Goal: Task Accomplishment & Management: Manage account settings

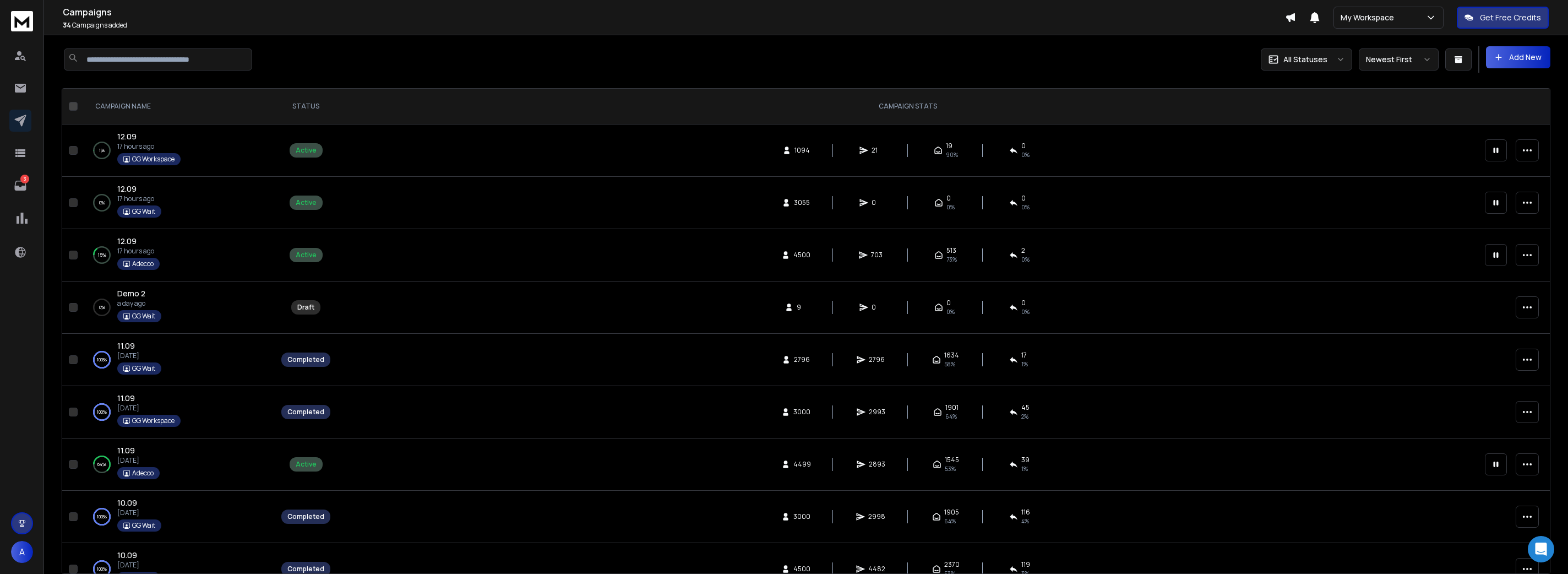
scroll to position [58, 0]
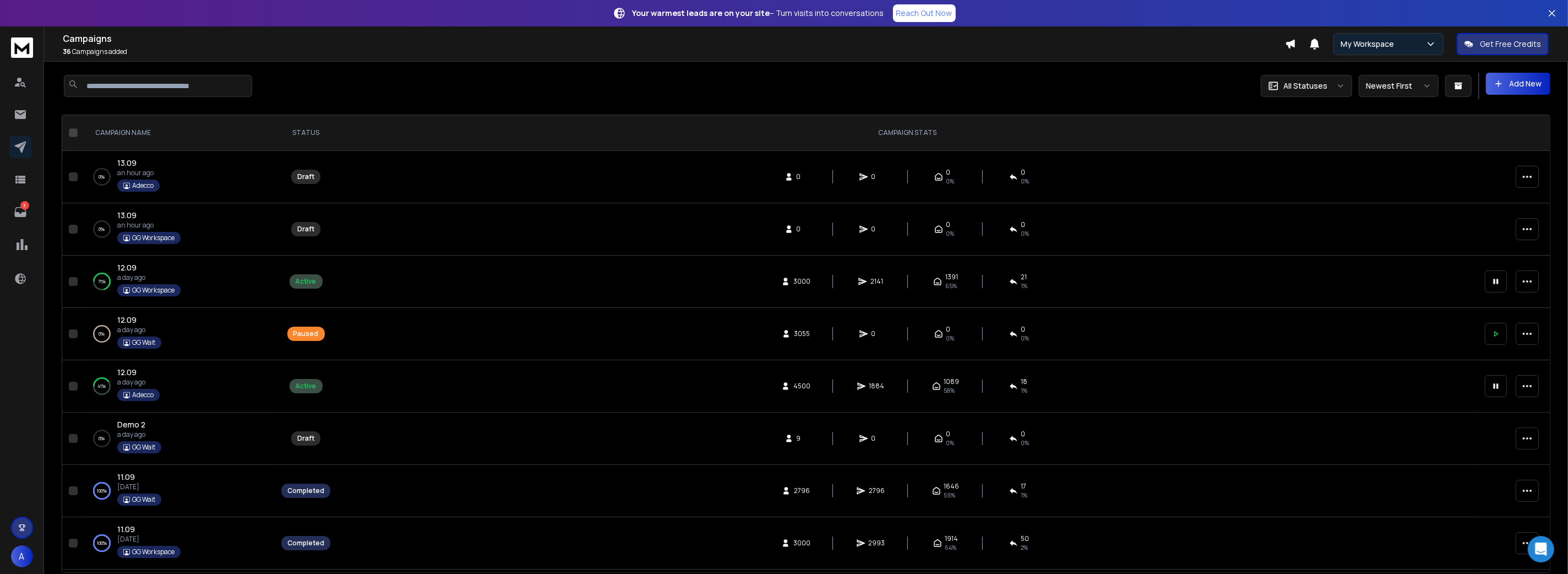
click at [1426, 39] on div "My Workspace" at bounding box center [1388, 44] width 96 height 11
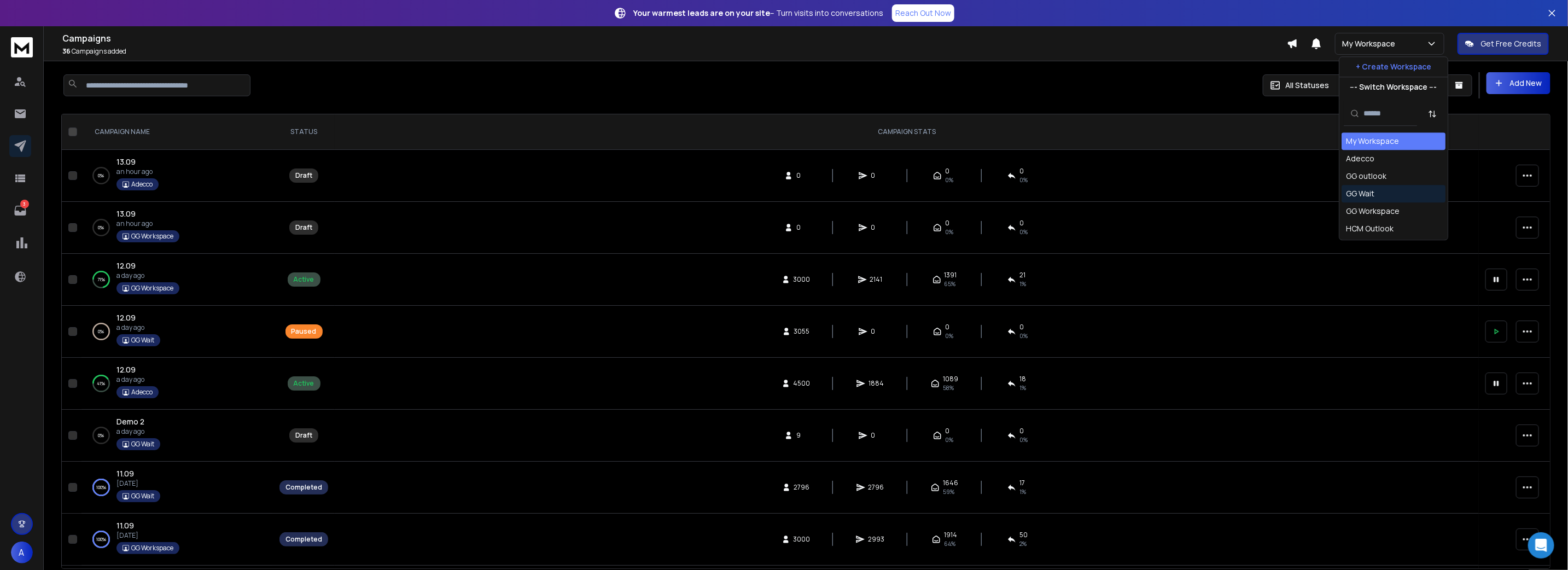
click at [1366, 195] on div "GG Wait" at bounding box center [1361, 194] width 28 height 11
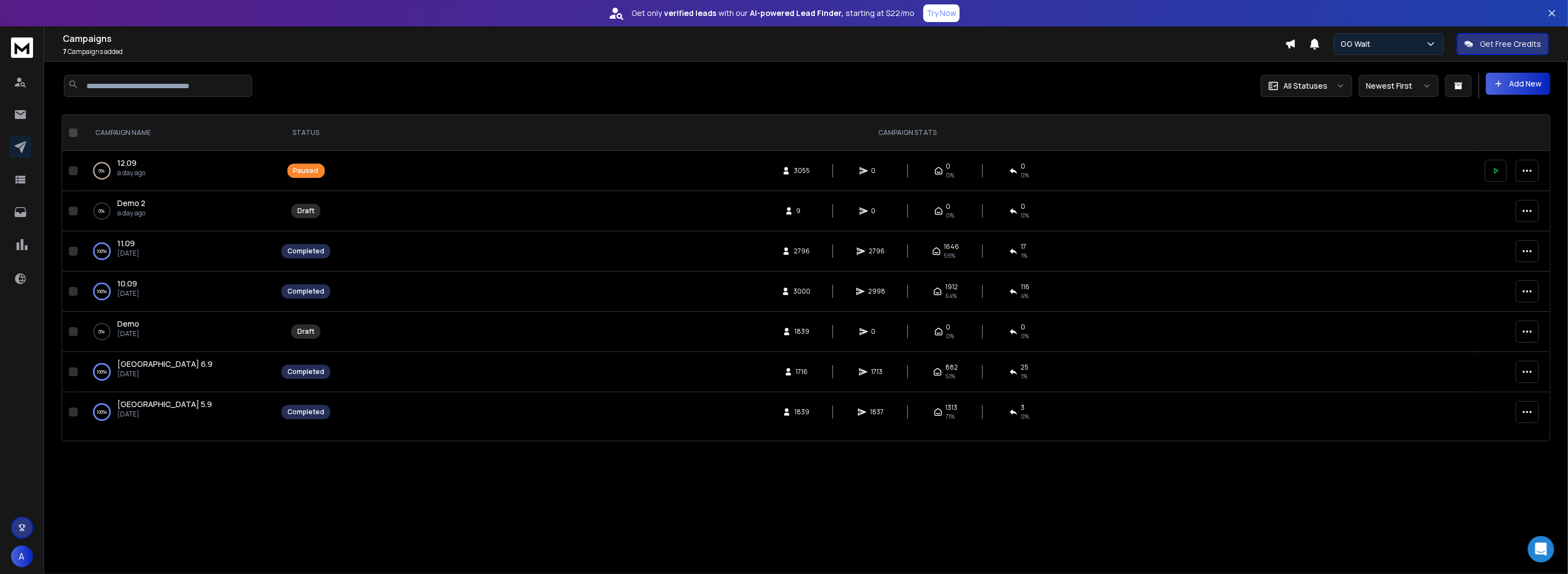
click at [1426, 48] on div "GG Wait" at bounding box center [1388, 44] width 96 height 11
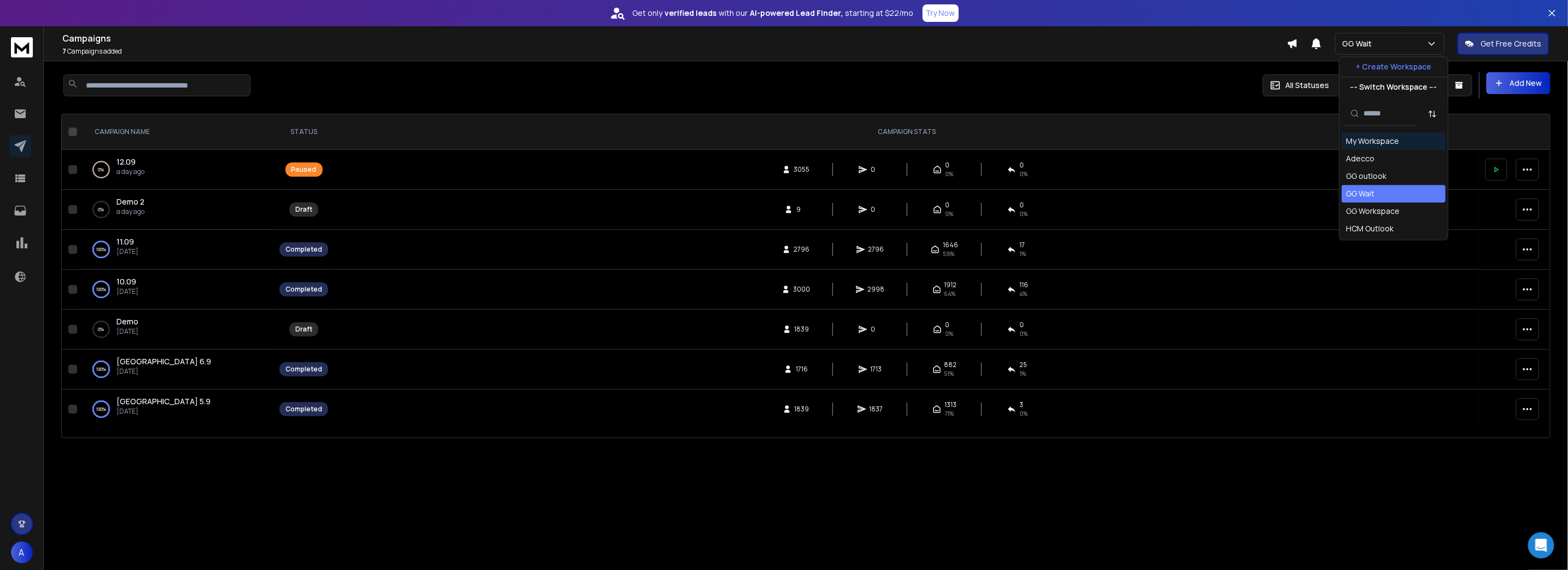
click at [1384, 140] on div "My Workspace" at bounding box center [1373, 141] width 53 height 11
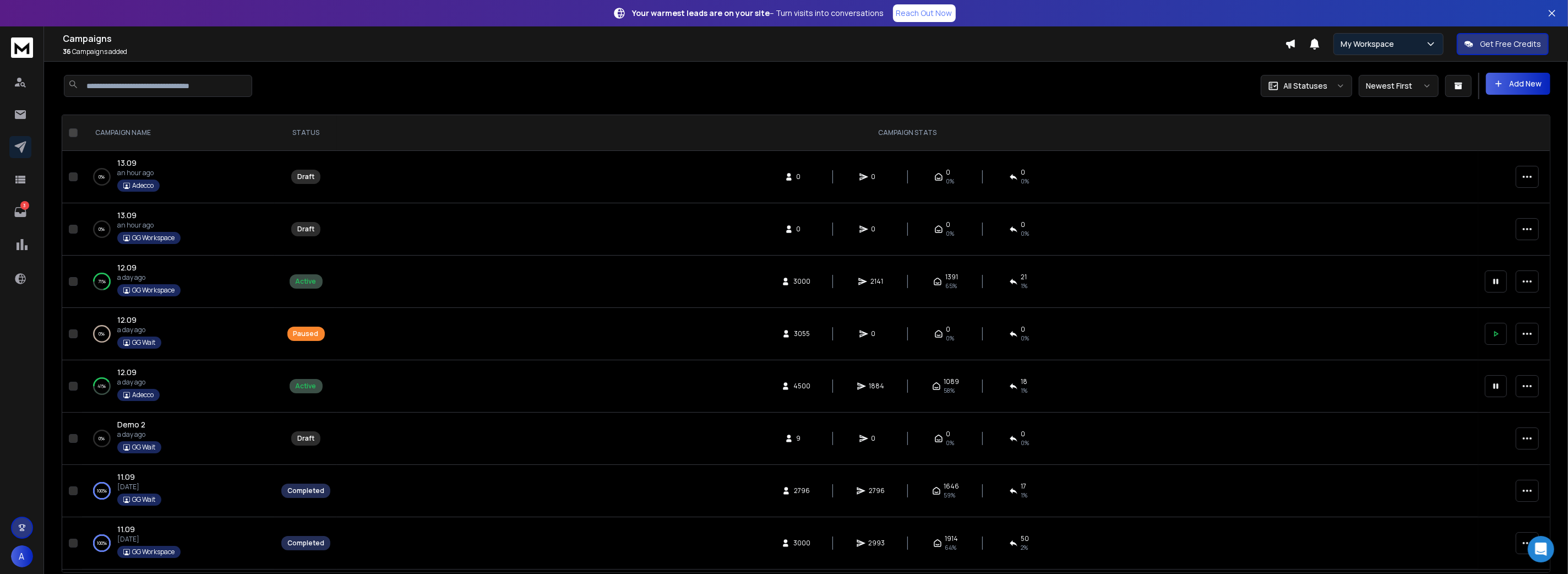
click at [1404, 45] on div "My Workspace" at bounding box center [1388, 44] width 96 height 11
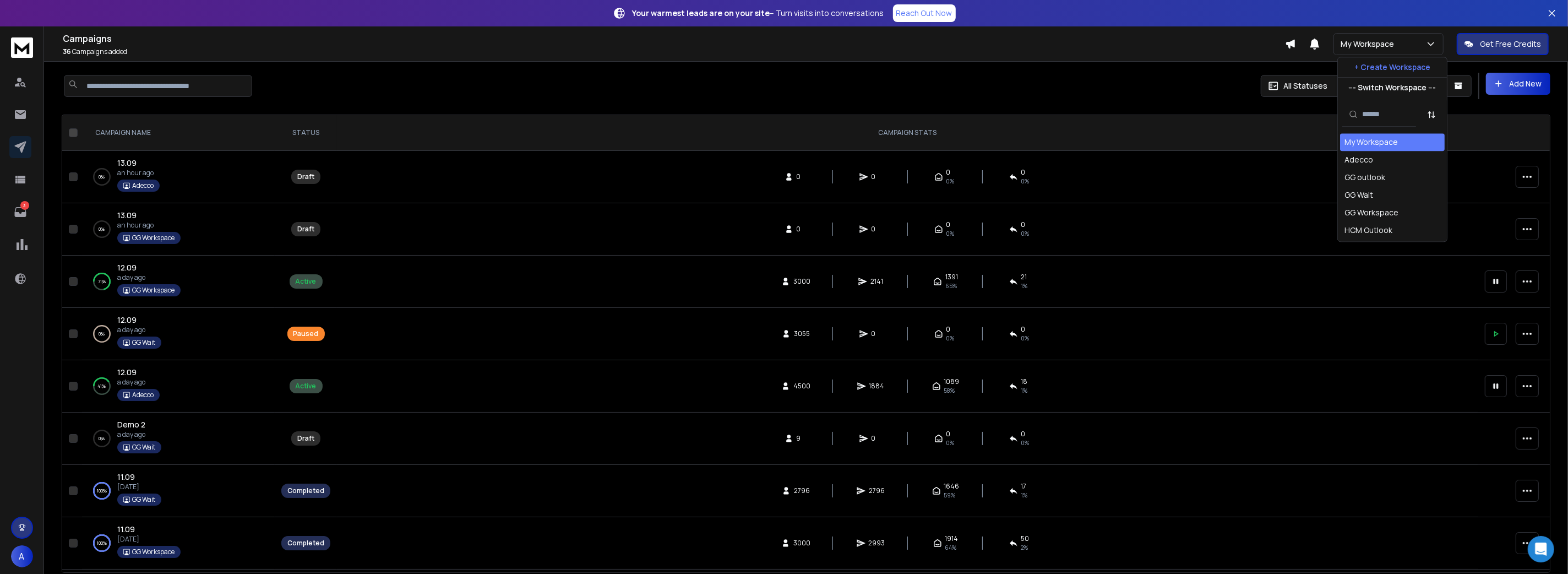
click at [1162, 94] on div "Campaigns 36 Campaigns Added All Statuses Newest First Add New" at bounding box center [1178, 85] width 744 height 26
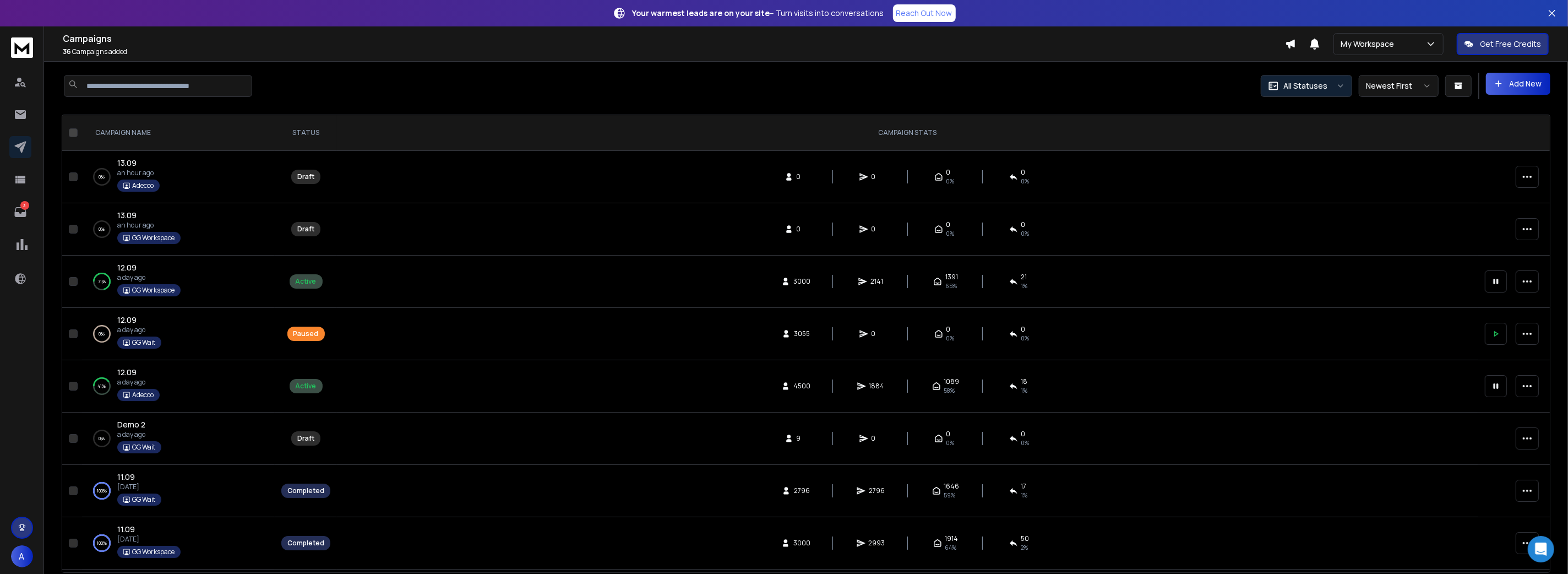
click at [1300, 82] on p "All Statuses" at bounding box center [1305, 86] width 44 height 11
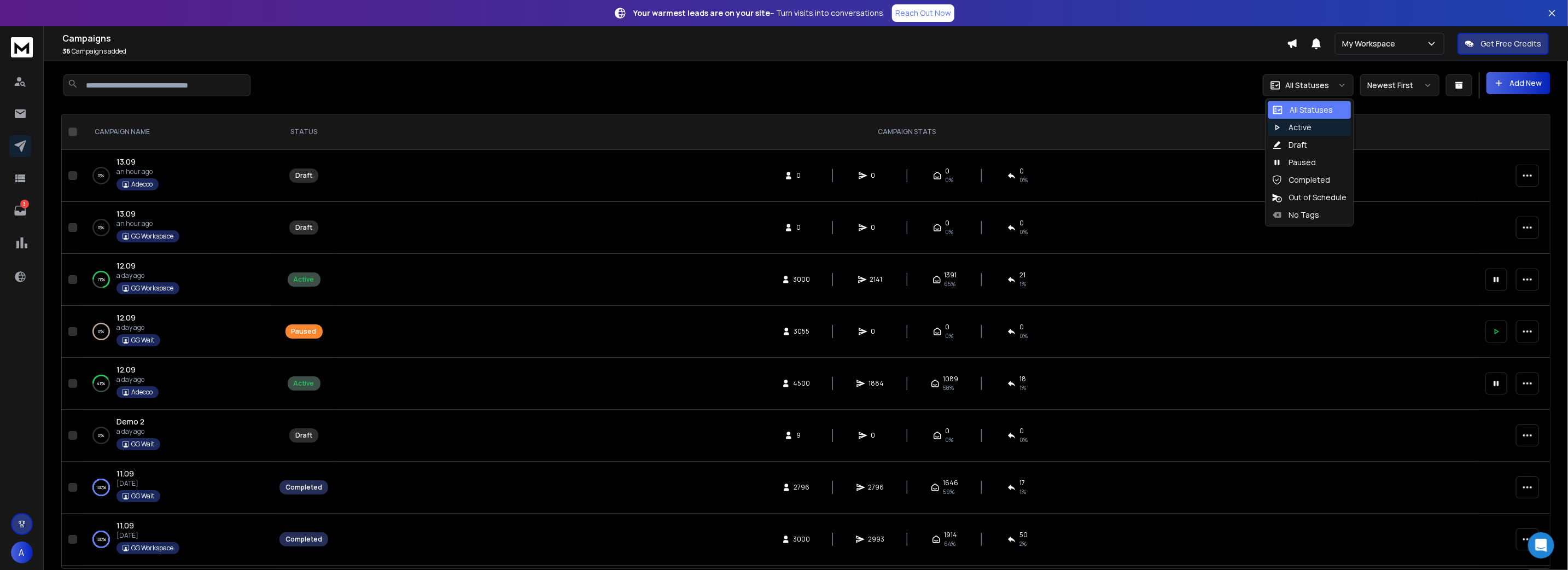
click at [1288, 123] on div "Active" at bounding box center [1292, 128] width 40 height 11
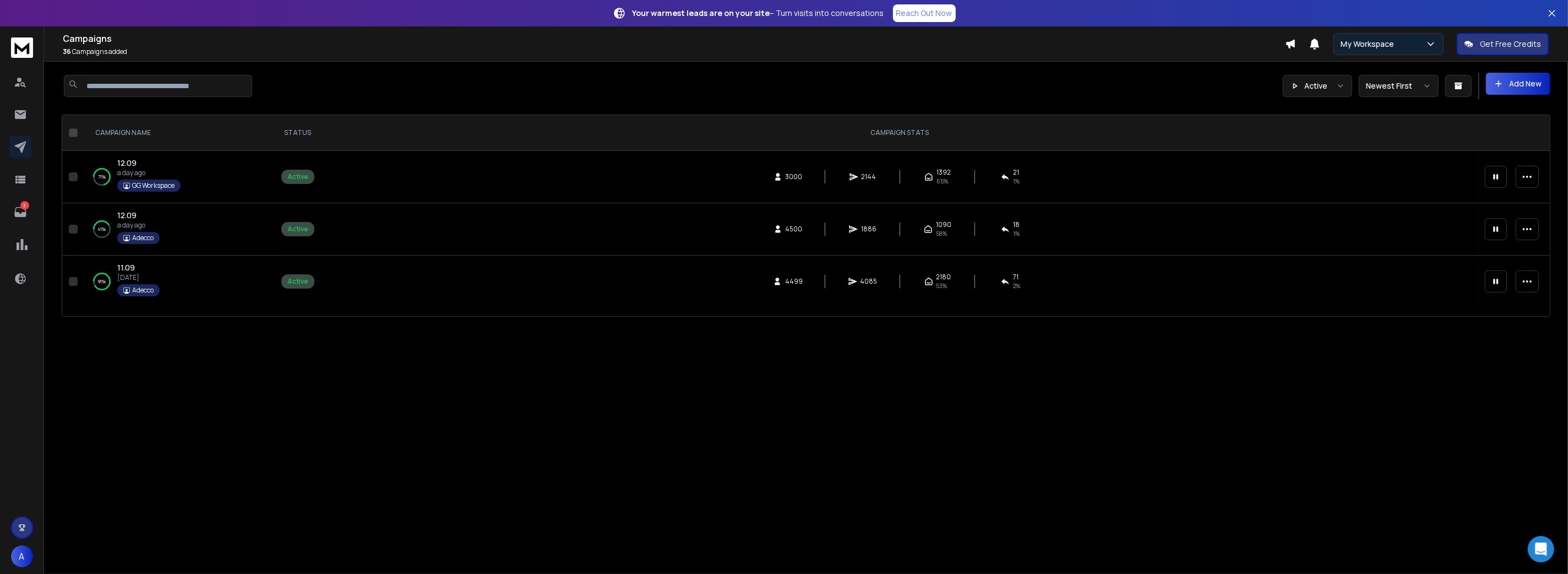
click at [1376, 38] on p "My Workspace" at bounding box center [1368, 44] width 58 height 11
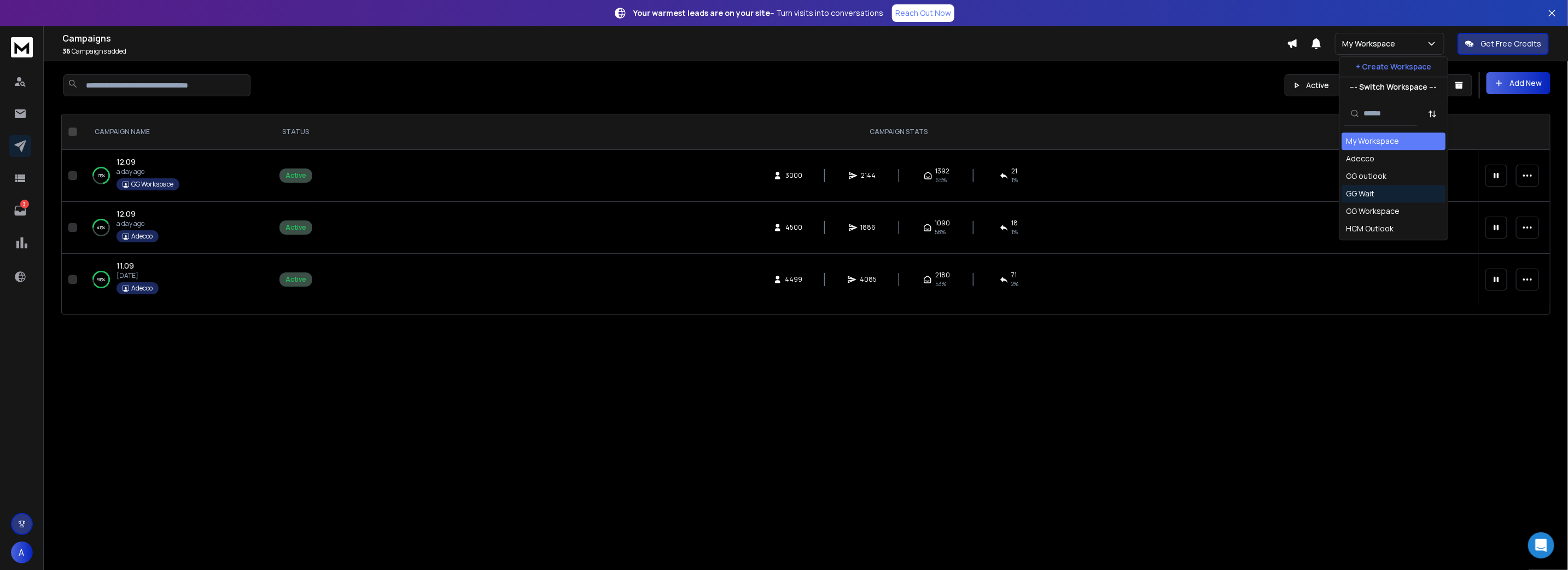
click at [1372, 194] on div "GG Wait" at bounding box center [1361, 194] width 28 height 11
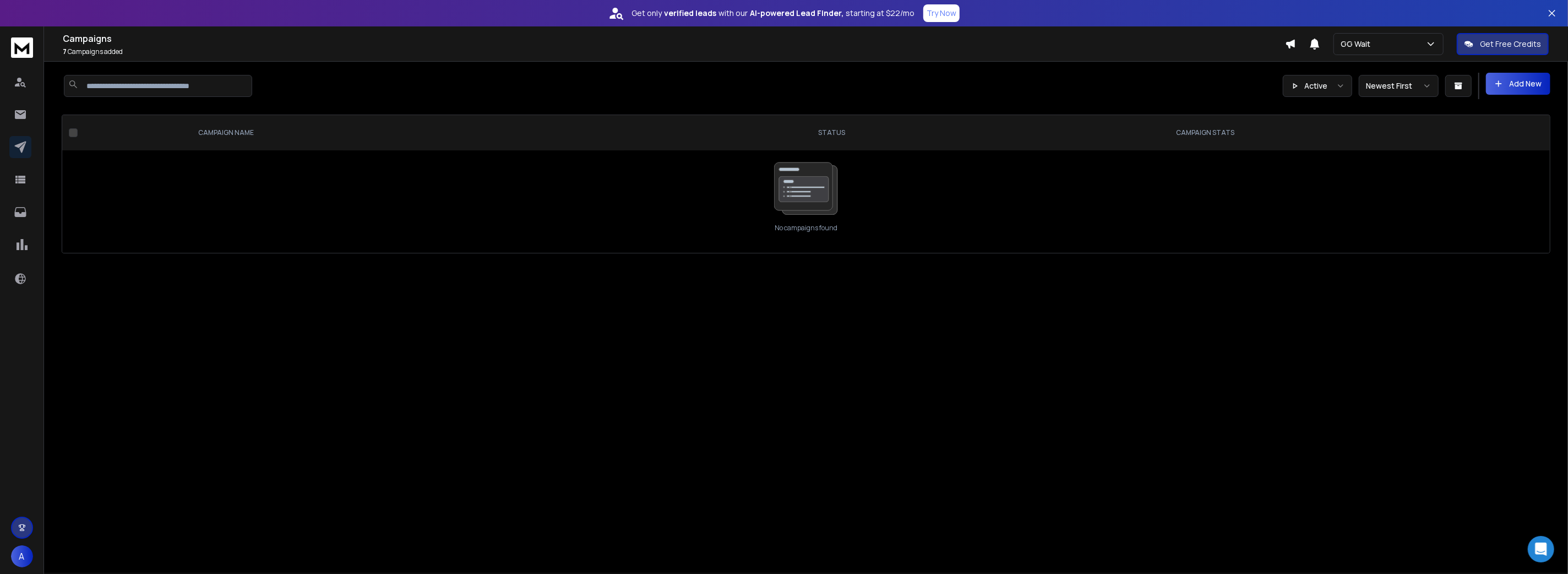
click at [1408, 83] on button "Newest First" at bounding box center [1398, 85] width 80 height 22
click at [1294, 81] on icon "button" at bounding box center [1295, 86] width 10 height 10
click at [1327, 109] on div "All Statuses" at bounding box center [1333, 111] width 61 height 11
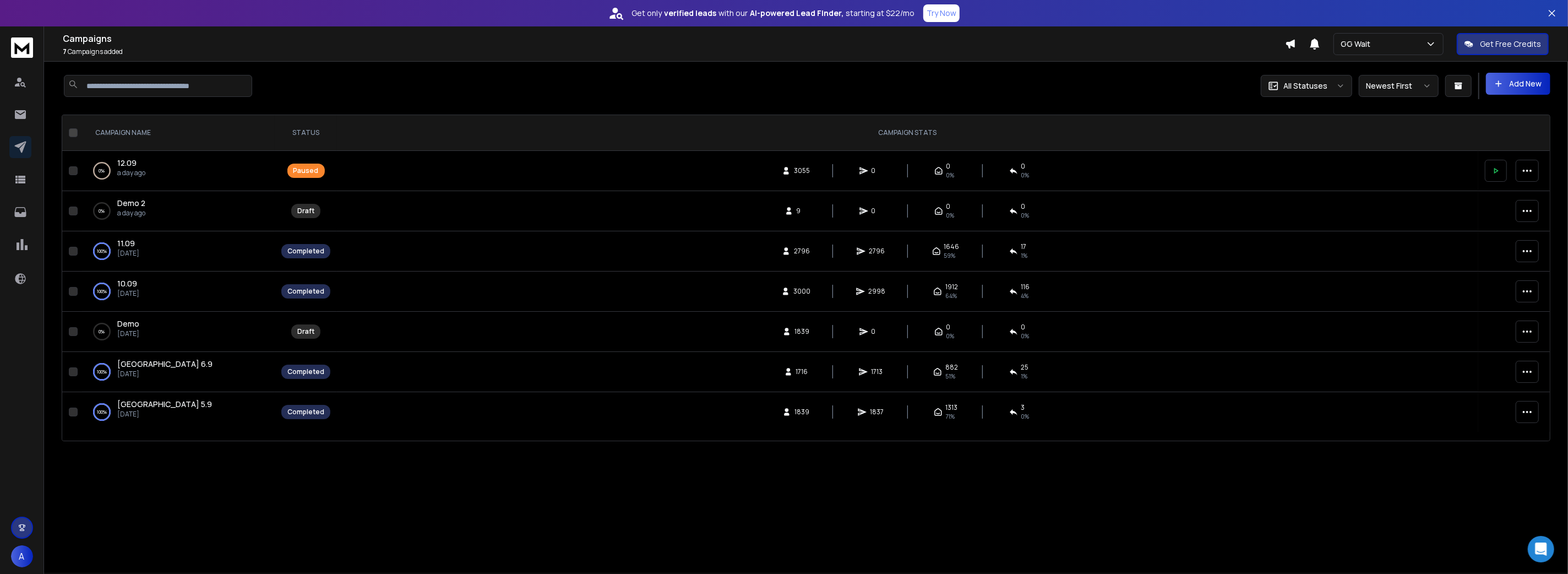
click at [606, 173] on div "3055 0 0 0% 0 0%" at bounding box center [908, 170] width 1128 height 18
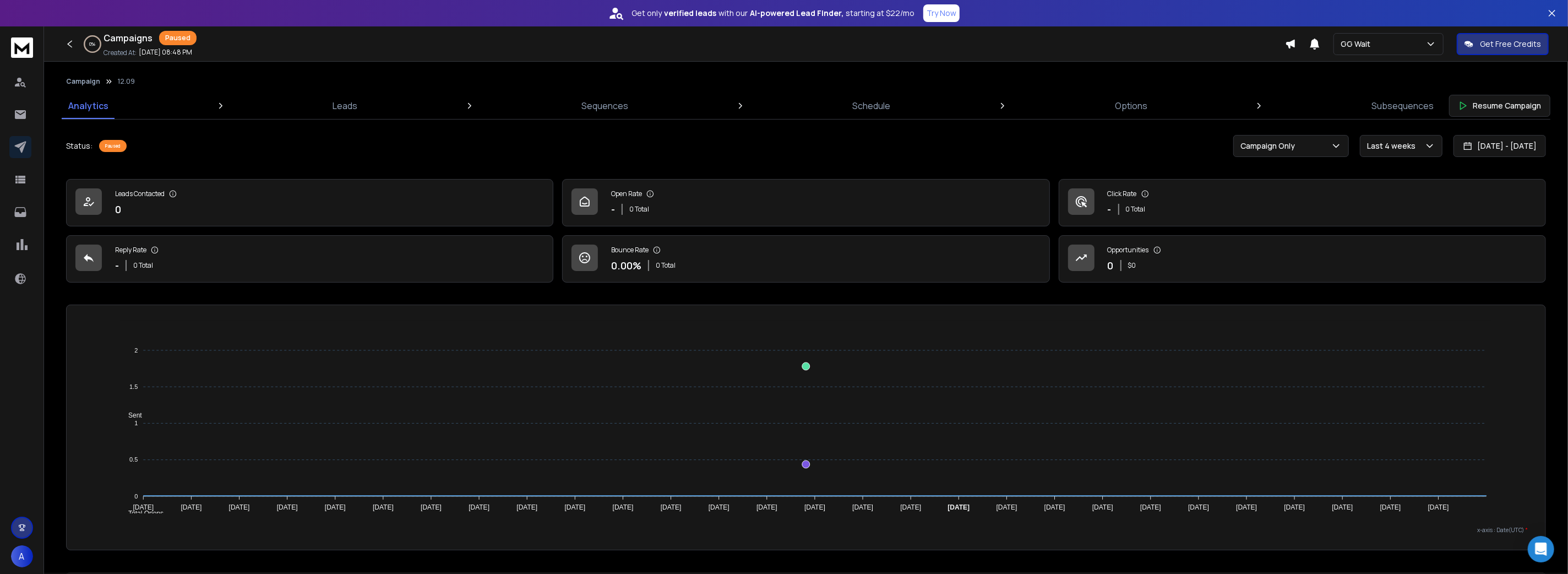
click at [94, 104] on p "Analytics" at bounding box center [88, 106] width 40 height 13
click at [85, 81] on button "Campaign" at bounding box center [83, 82] width 34 height 9
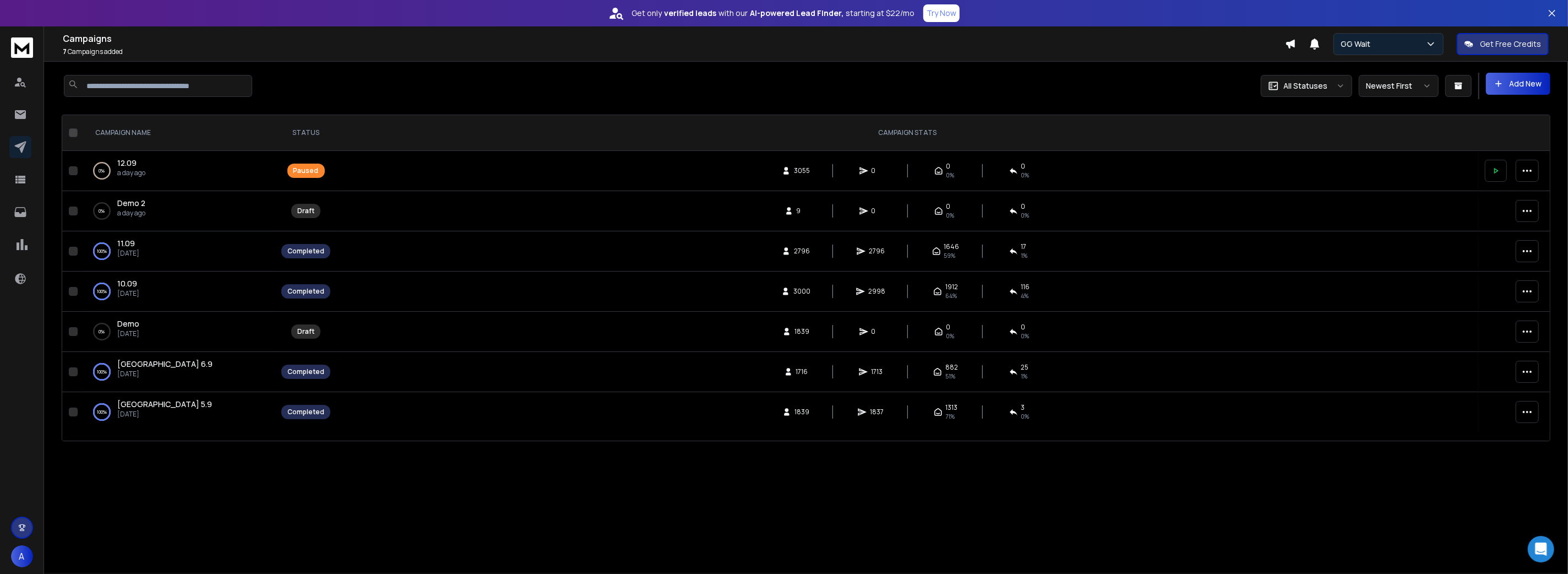
click at [1424, 50] on button "GG Wait" at bounding box center [1388, 44] width 110 height 22
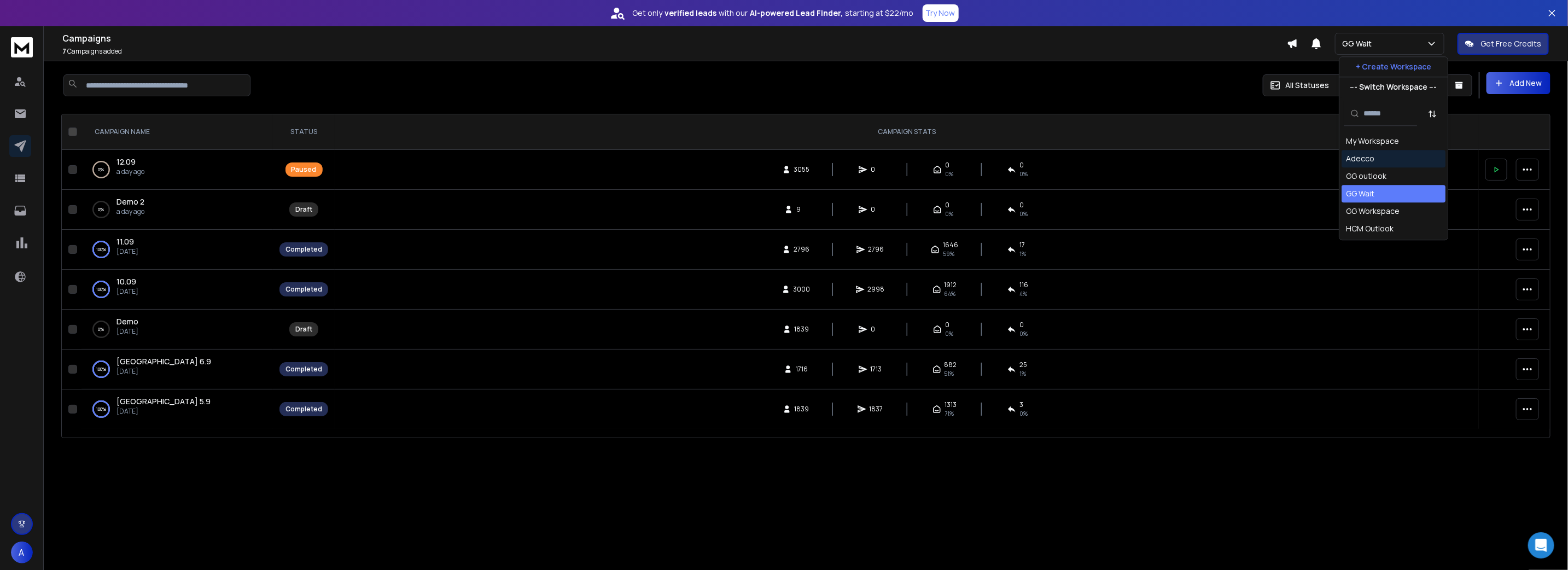
click at [1370, 161] on div "Adecco" at bounding box center [1361, 159] width 28 height 11
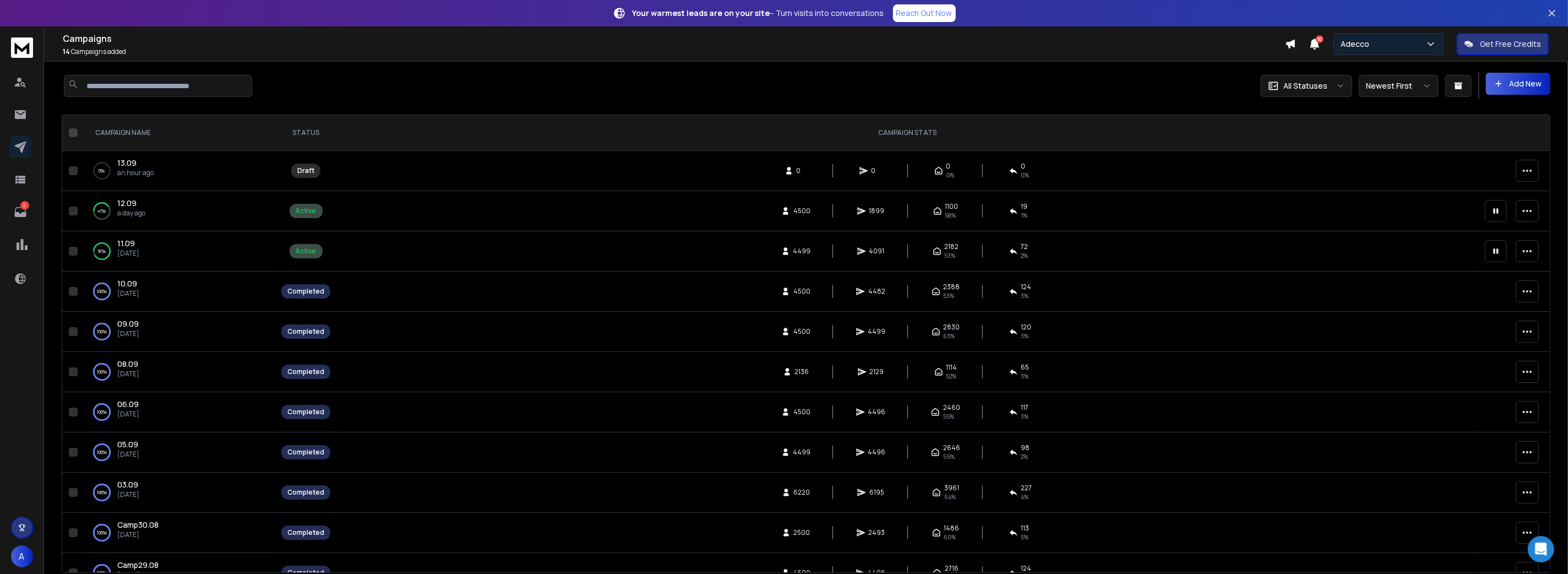
click at [1390, 49] on button "Adecco" at bounding box center [1388, 44] width 110 height 22
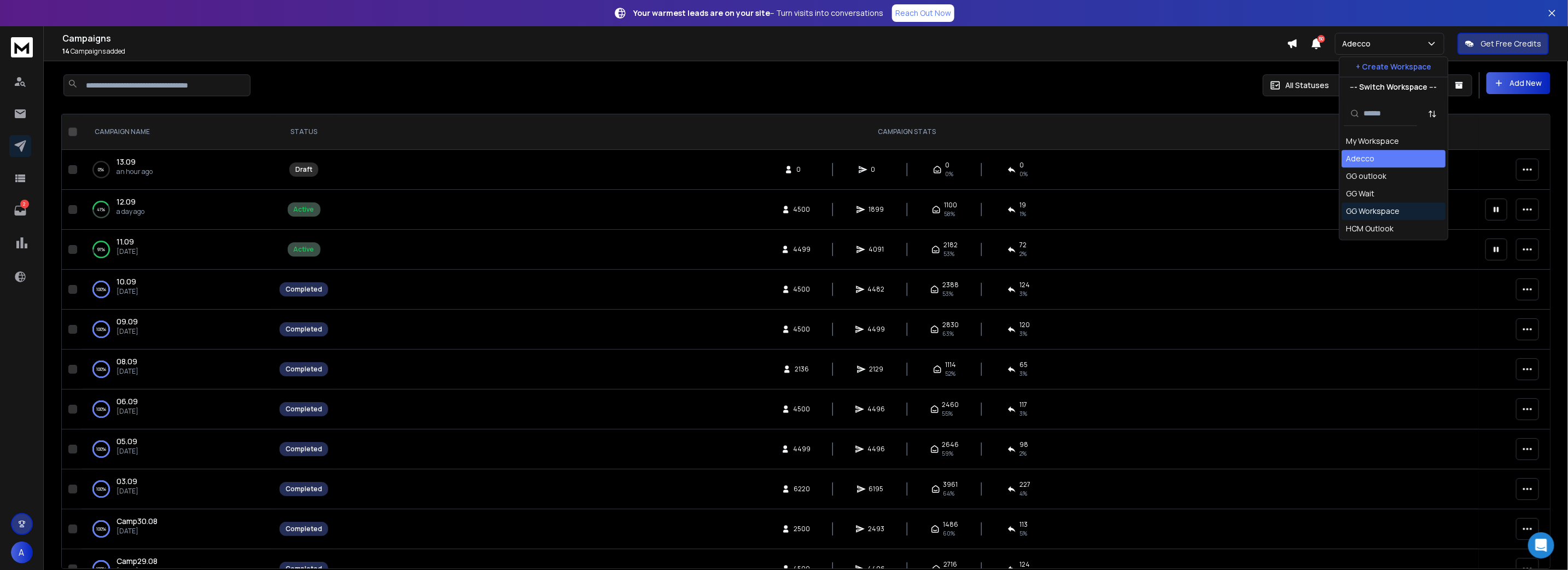
click at [1385, 207] on div "GG Workspace" at bounding box center [1373, 211] width 54 height 11
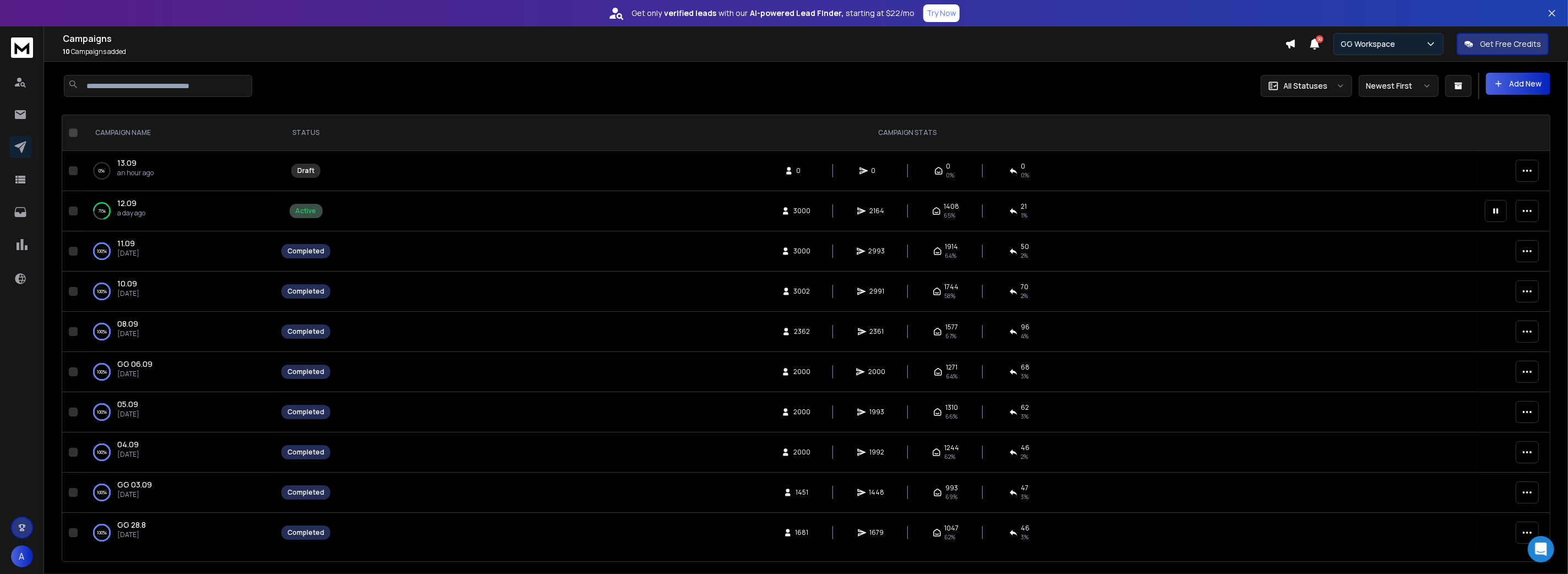
click at [1408, 48] on div "GG Workspace" at bounding box center [1388, 44] width 96 height 11
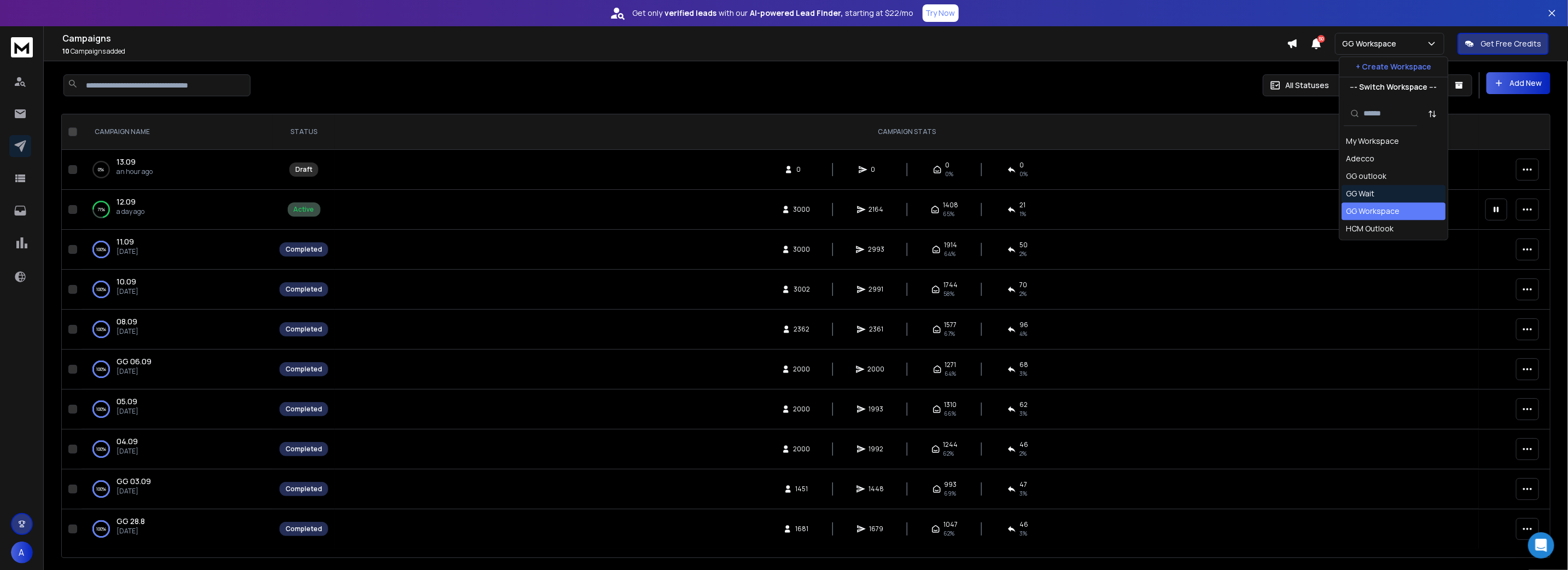
click at [1364, 193] on div "GG Wait" at bounding box center [1361, 194] width 28 height 11
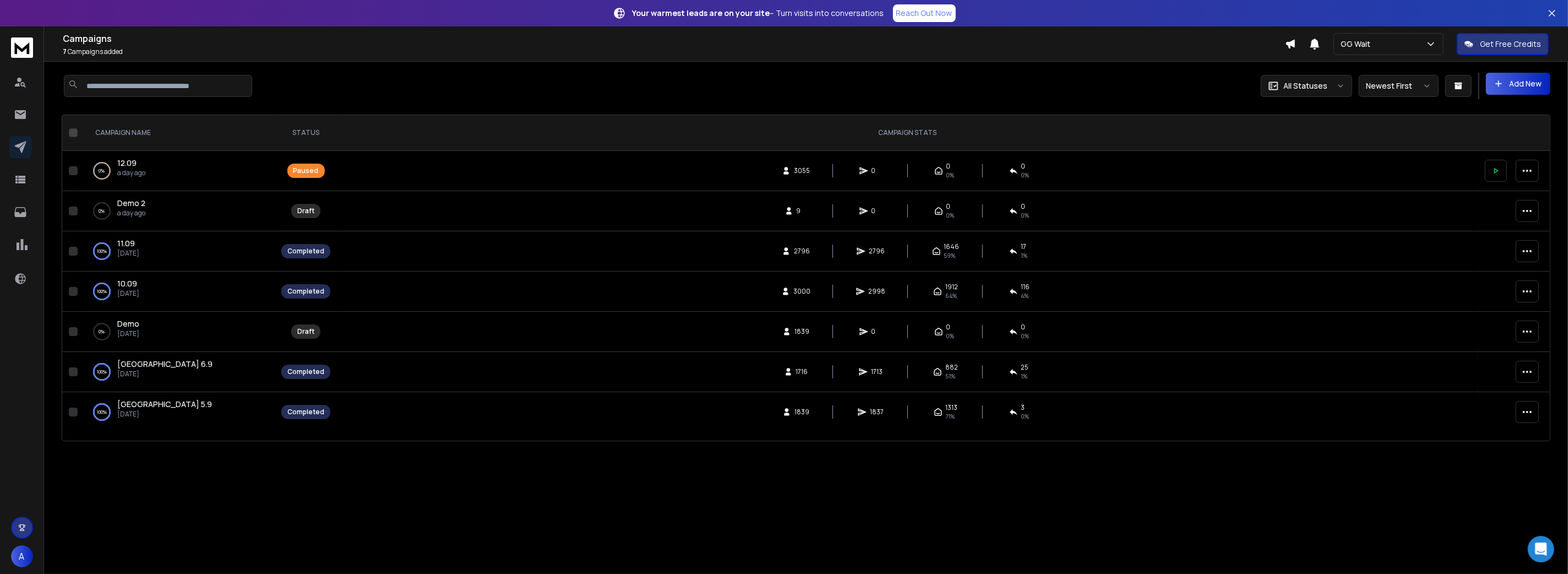
click at [72, 207] on button "button" at bounding box center [73, 211] width 9 height 9
click at [76, 254] on button "button" at bounding box center [73, 251] width 9 height 9
click at [72, 288] on button "button" at bounding box center [73, 291] width 9 height 9
click at [75, 332] on button "button" at bounding box center [73, 331] width 9 height 9
click at [71, 373] on button "button" at bounding box center [73, 372] width 9 height 9
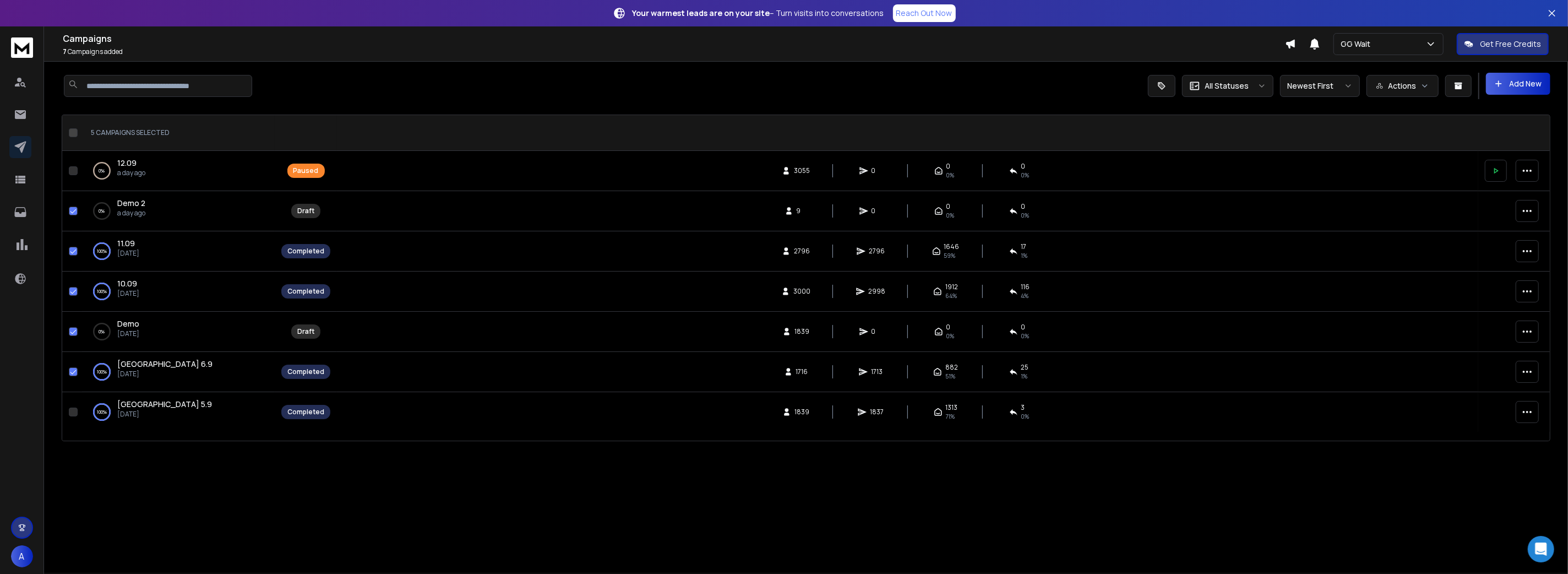
click at [69, 416] on td at bounding box center [72, 412] width 20 height 40
click at [72, 411] on button "button" at bounding box center [73, 412] width 9 height 9
click at [1269, 87] on button "All Statuses" at bounding box center [1227, 85] width 92 height 22
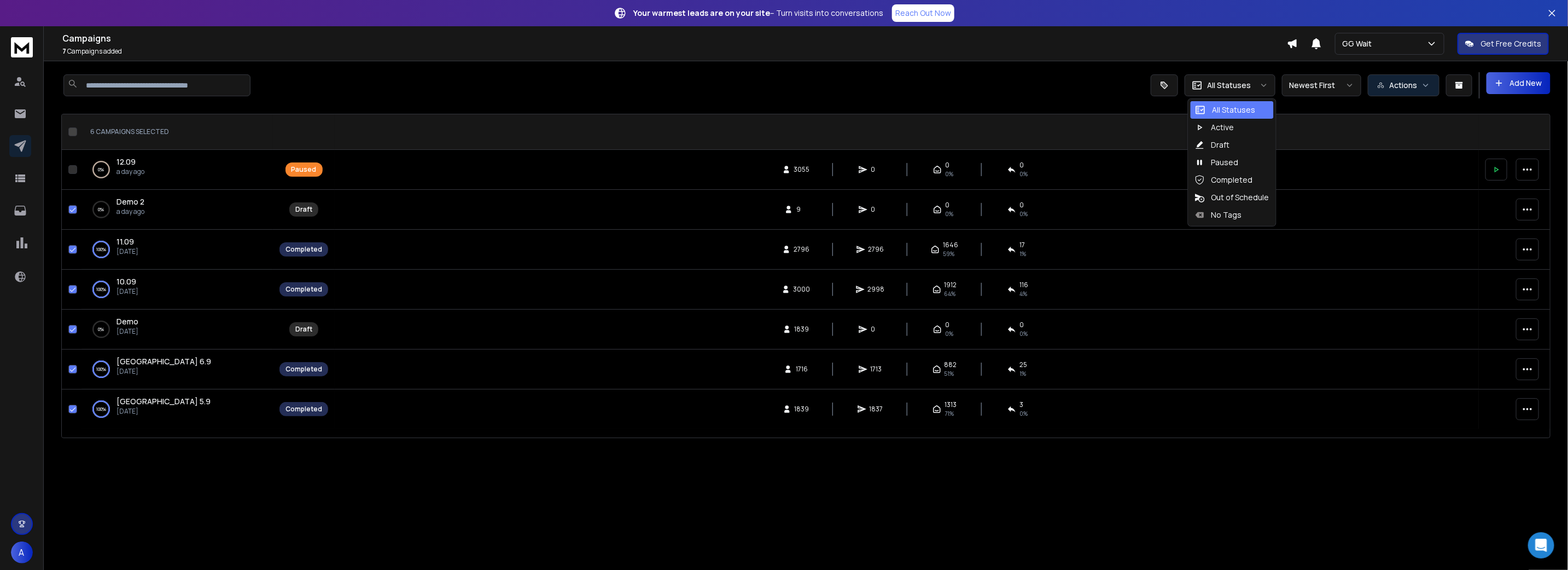
click at [1413, 89] on button "Actions" at bounding box center [1404, 85] width 72 height 22
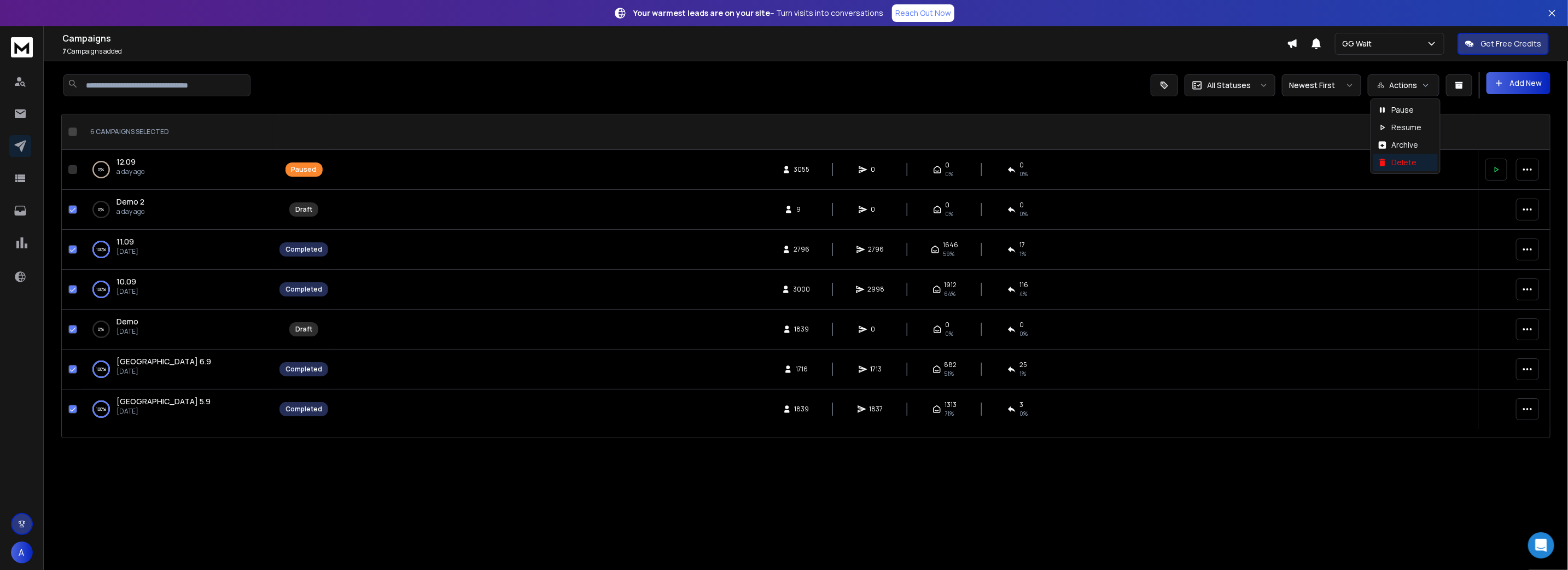
click at [1403, 157] on p "Delete" at bounding box center [1405, 162] width 25 height 11
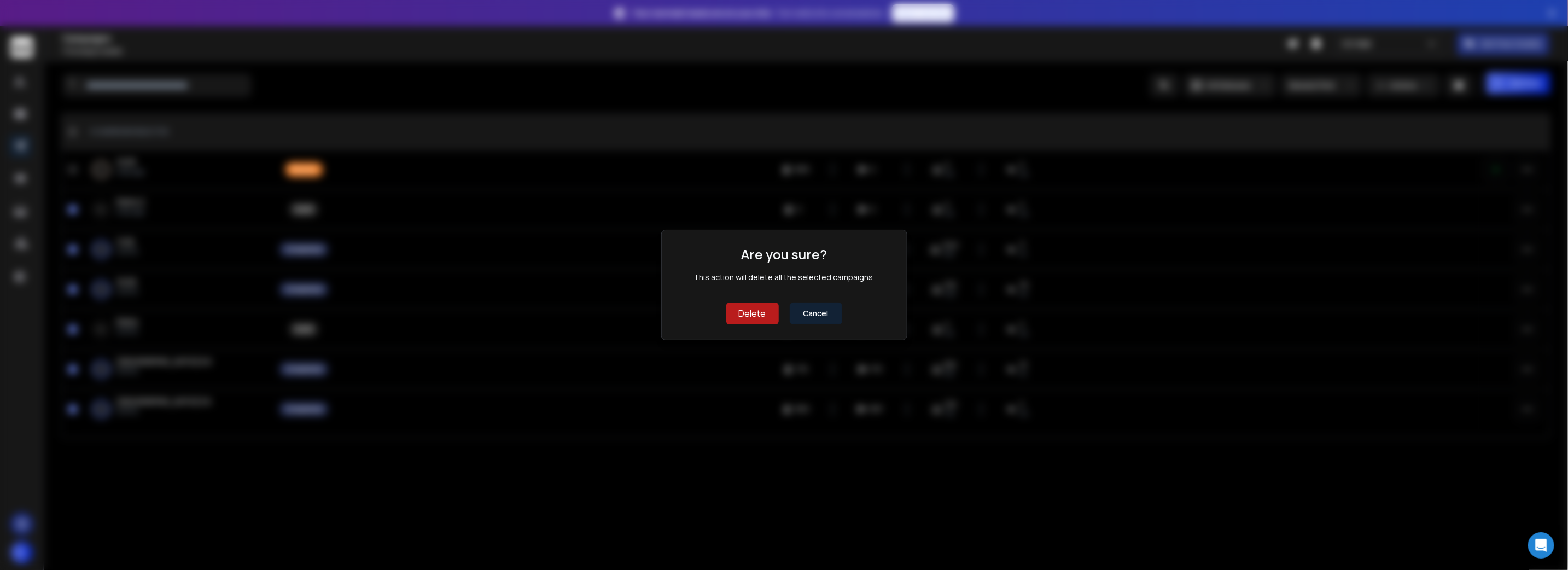
click at [760, 310] on p "delete" at bounding box center [752, 313] width 28 height 13
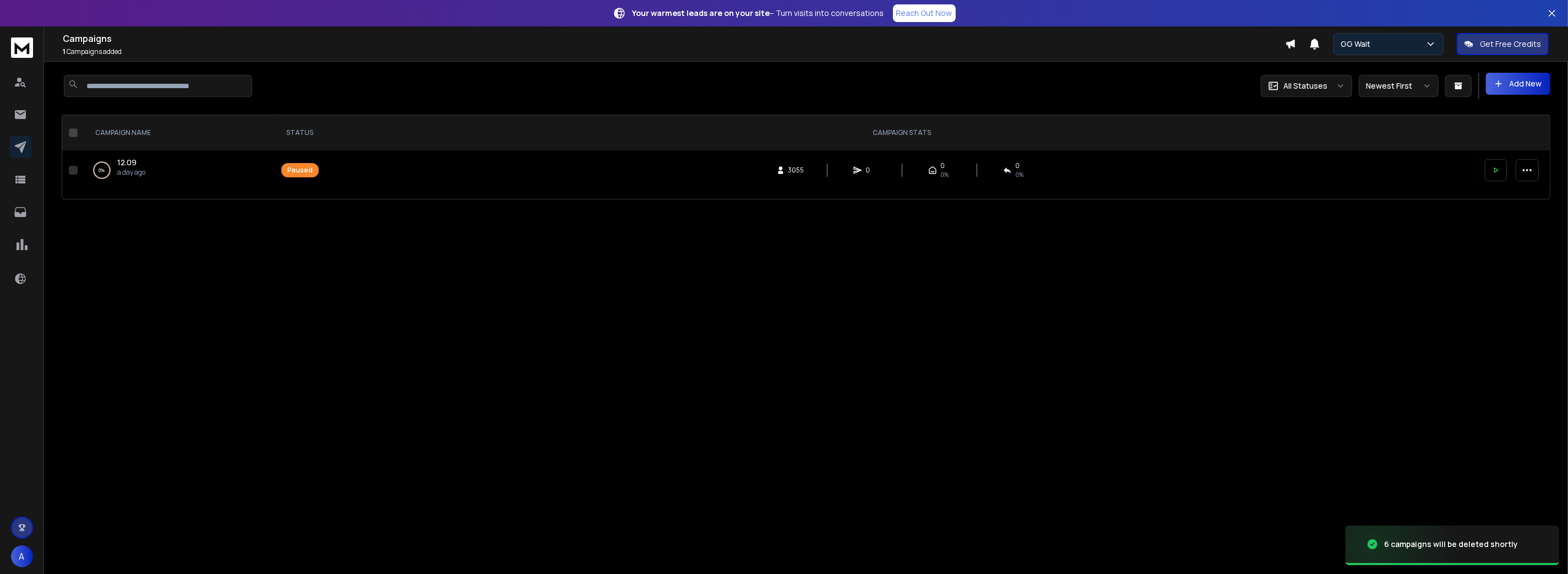
click at [1415, 38] on div "GG Wait" at bounding box center [1388, 44] width 96 height 11
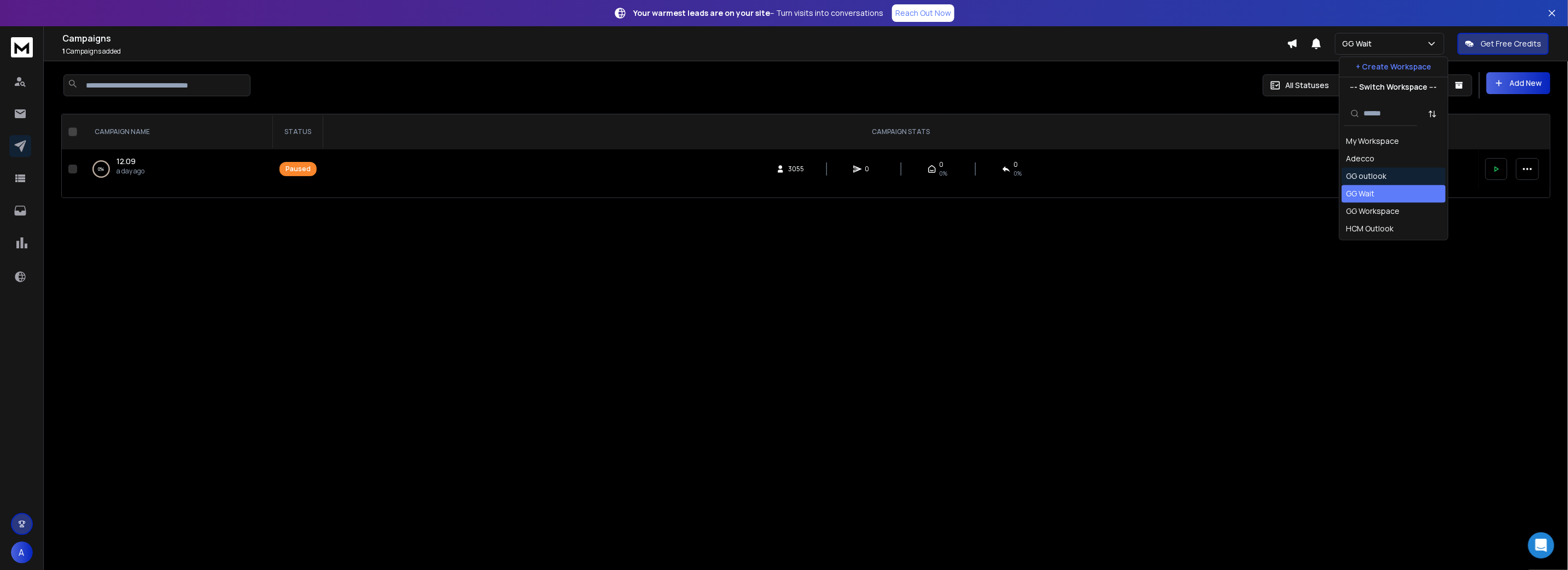
click at [1373, 178] on div "GG outlook" at bounding box center [1366, 176] width 40 height 11
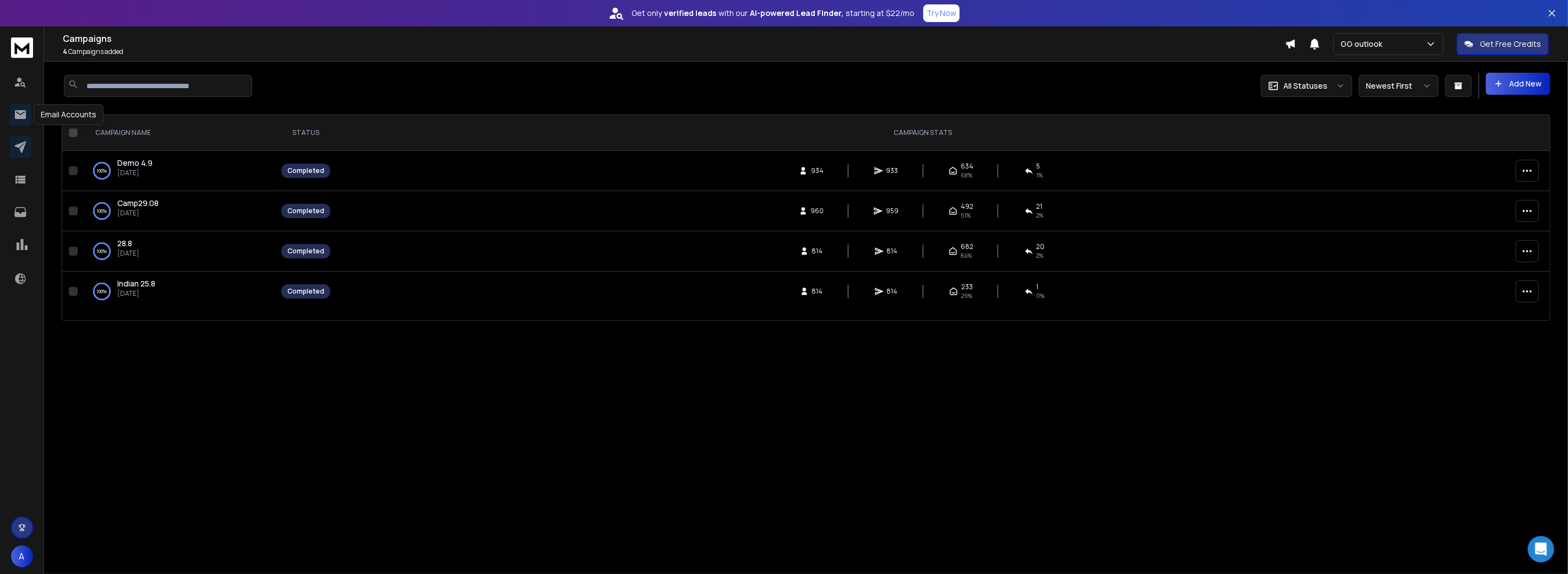
click at [22, 109] on icon at bounding box center [20, 114] width 13 height 13
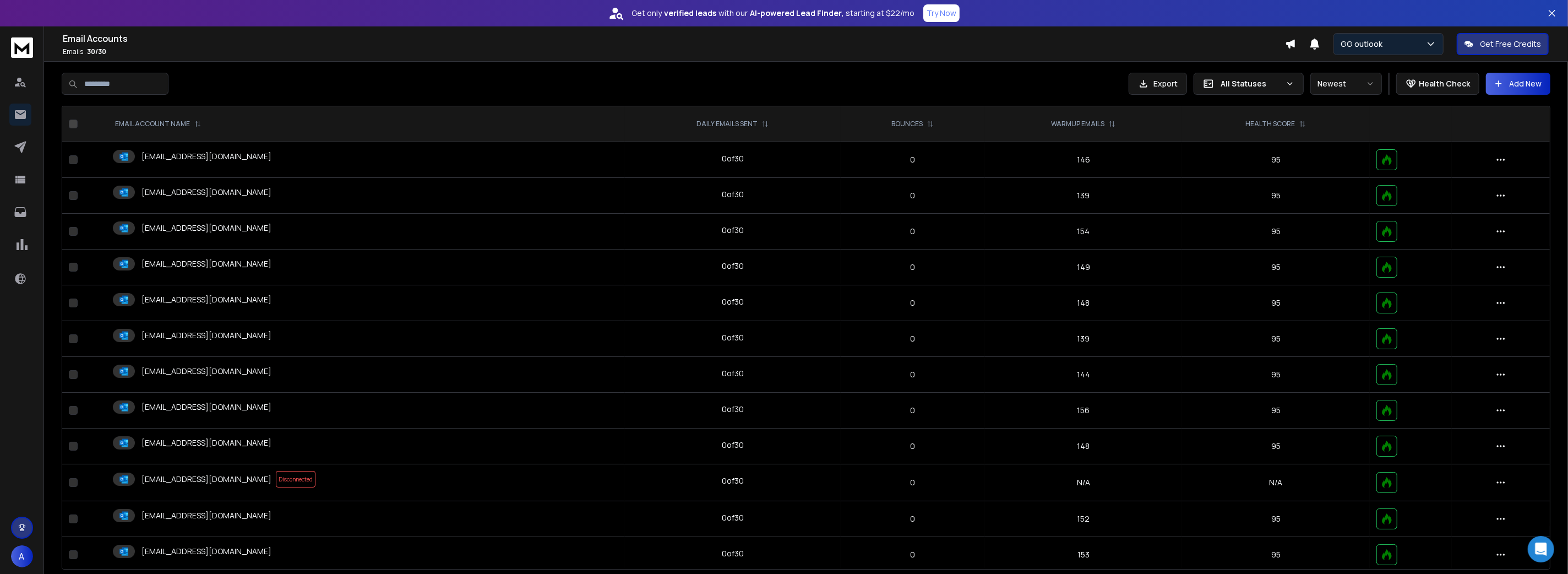
click at [1432, 45] on icon "button" at bounding box center [1431, 44] width 11 height 11
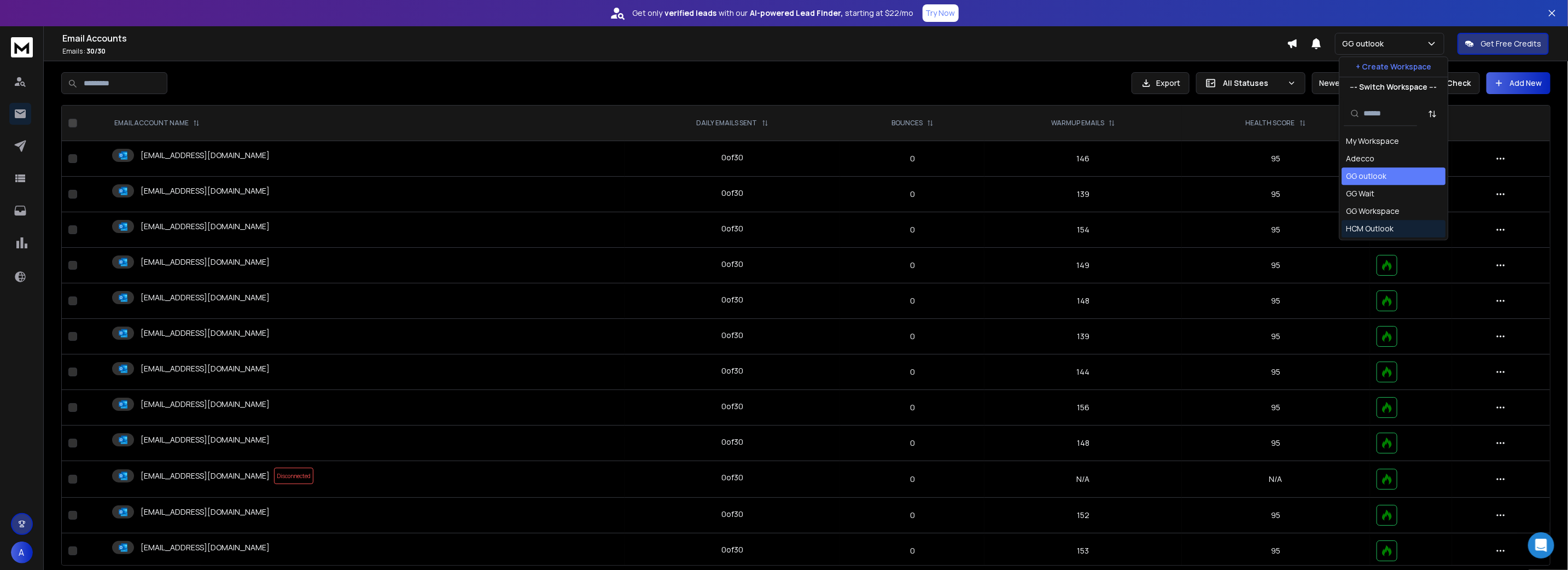
click at [1366, 229] on div "HCM Outlook" at bounding box center [1370, 229] width 47 height 11
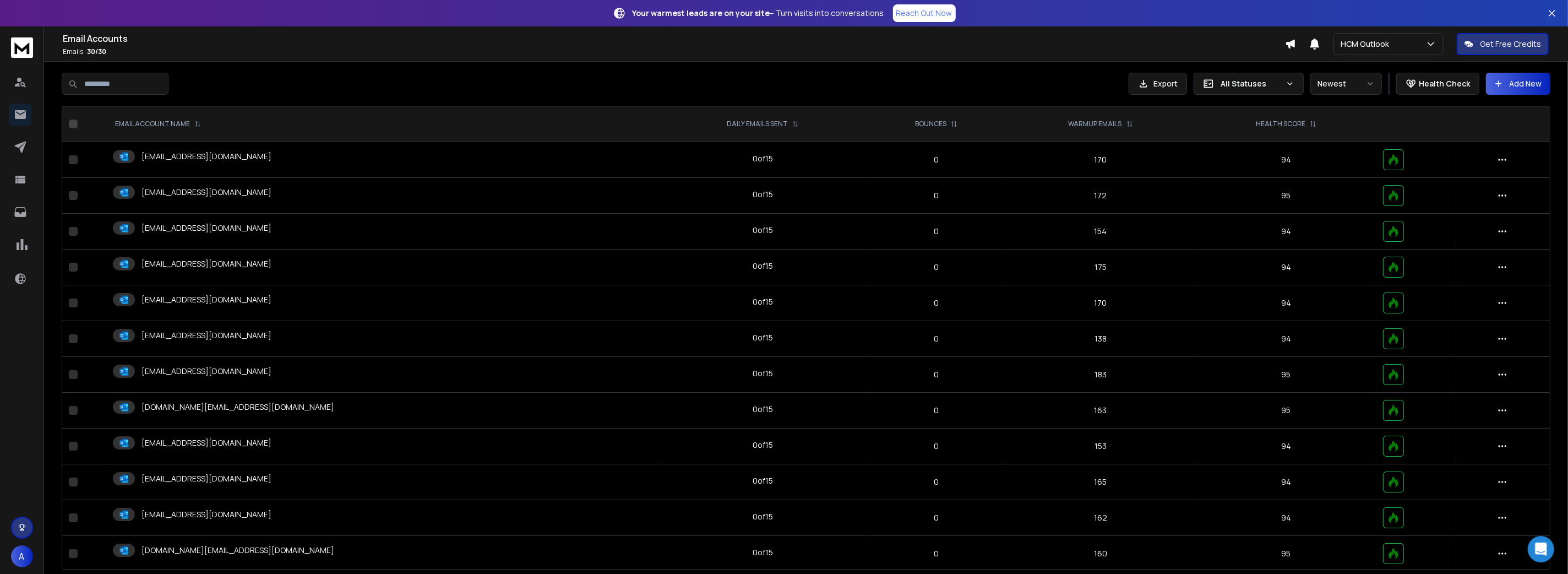
click at [1310, 121] on icon at bounding box center [1312, 124] width 6 height 6
click at [1285, 121] on div "HEALTH SCORE" at bounding box center [1286, 124] width 163 height 9
drag, startPoint x: 1285, startPoint y: 121, endPoint x: 1238, endPoint y: 139, distance: 50.3
drag, startPoint x: 1238, startPoint y: 139, endPoint x: 959, endPoint y: 232, distance: 294.1
